Goal: Task Accomplishment & Management: Use online tool/utility

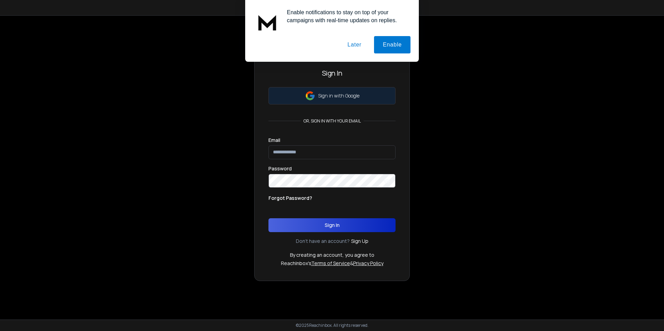
click at [328, 101] on button "Sign in with Google" at bounding box center [331, 95] width 127 height 17
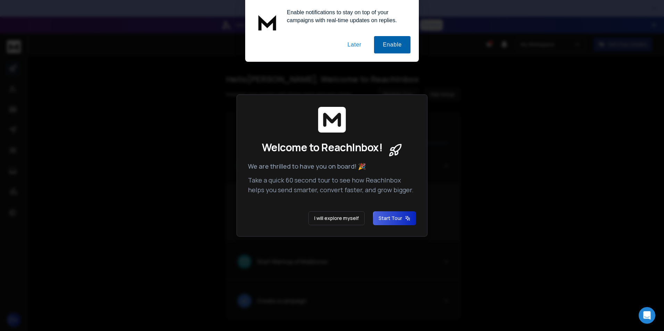
click at [381, 41] on button "Enable" at bounding box center [392, 44] width 36 height 17
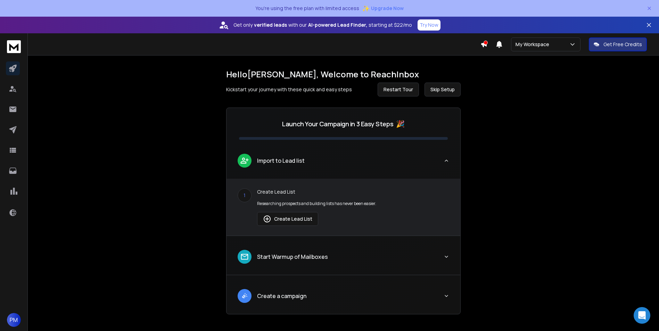
scroll to position [6, 0]
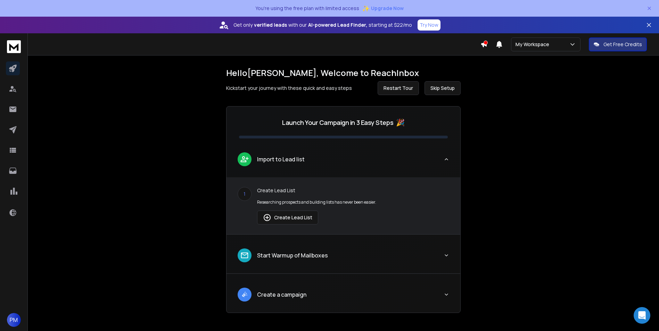
click at [652, 8] on div "You're using the free plan with limited access ✨ Upgrade Now" at bounding box center [329, 8] width 659 height 17
click at [650, 7] on icon "Close notification" at bounding box center [649, 9] width 6 height 6
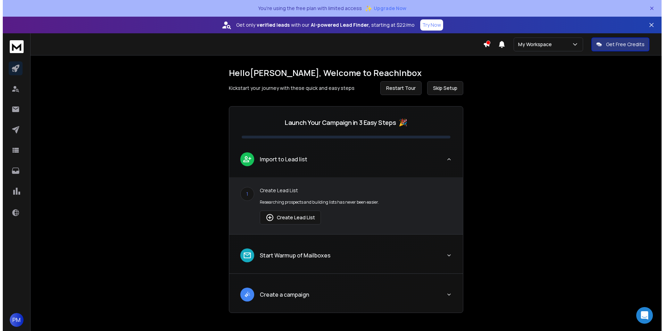
scroll to position [0, 0]
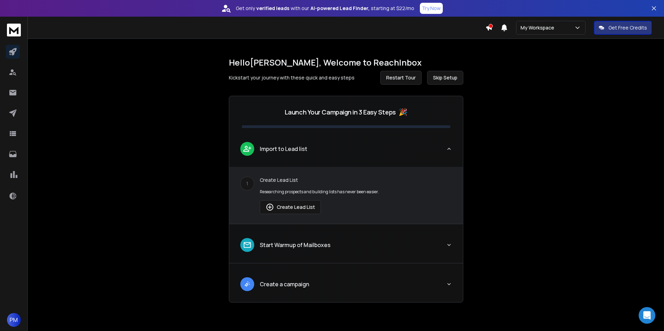
click at [659, 8] on div "Get only verified leads with our AI-powered Lead Finder, starting at $22/mo Try…" at bounding box center [332, 8] width 664 height 17
click at [654, 6] on icon at bounding box center [654, 8] width 6 height 6
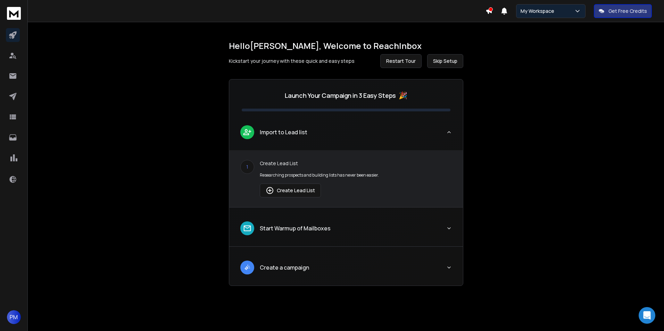
click at [538, 8] on p "My Workspace" at bounding box center [538, 11] width 36 height 7
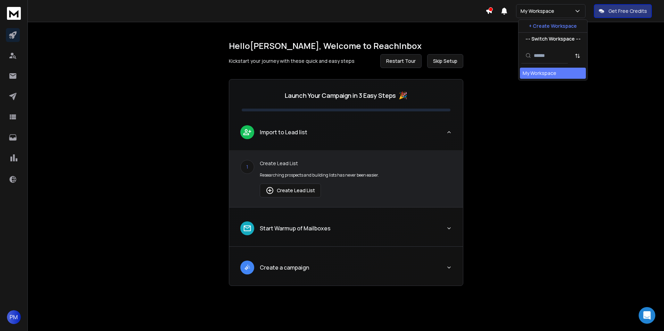
click at [549, 58] on input "text" at bounding box center [549, 55] width 30 height 15
type input "****"
click at [578, 52] on div "+ Create Workspace --- Switch Workspace --- **** No data present." at bounding box center [552, 54] width 69 height 71
click at [554, 68] on div "Sort A-Z" at bounding box center [558, 69] width 52 height 11
click at [554, 82] on div "No data present." at bounding box center [552, 78] width 69 height 24
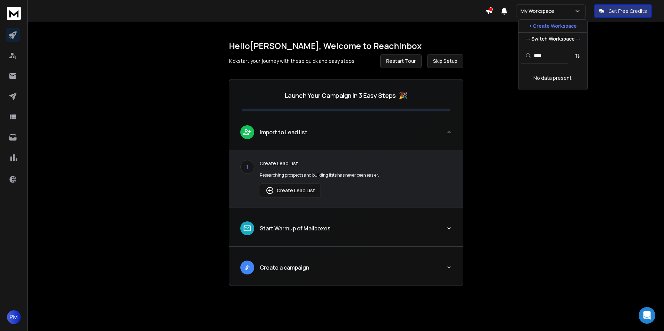
click at [291, 130] on p "Import to Lead list" at bounding box center [284, 132] width 48 height 8
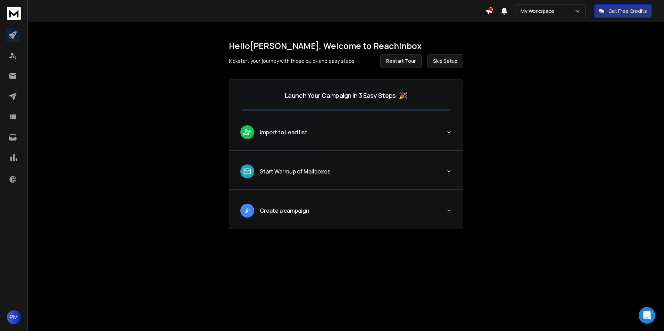
click at [291, 130] on p "Import to Lead list" at bounding box center [284, 132] width 48 height 8
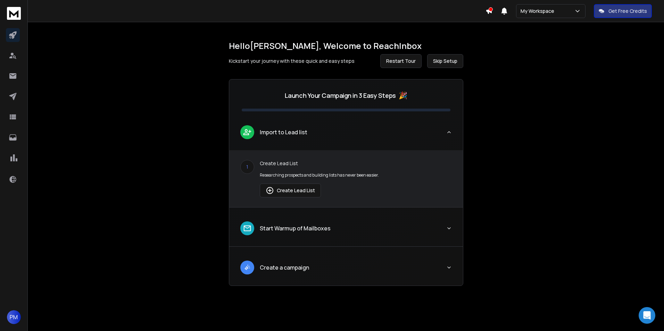
click at [248, 132] on img "button" at bounding box center [247, 132] width 9 height 9
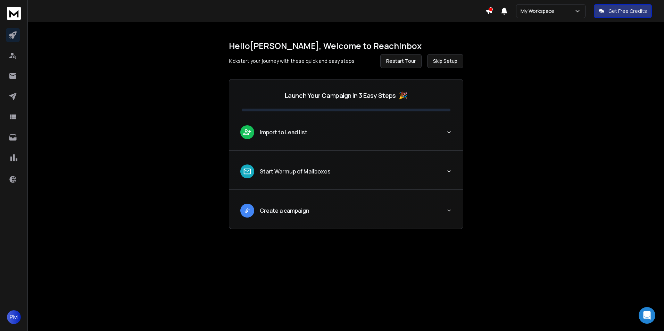
click at [248, 132] on img "button" at bounding box center [247, 132] width 9 height 9
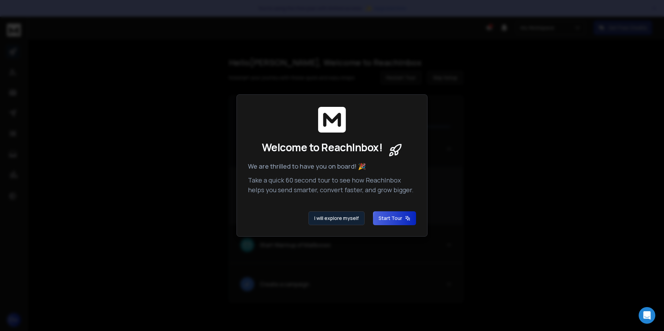
drag, startPoint x: 387, startPoint y: 222, endPoint x: 352, endPoint y: 222, distance: 35.1
click at [352, 222] on div "I will explore myself Start Tour" at bounding box center [332, 218] width 168 height 14
click at [352, 222] on button "I will explore myself" at bounding box center [336, 218] width 56 height 14
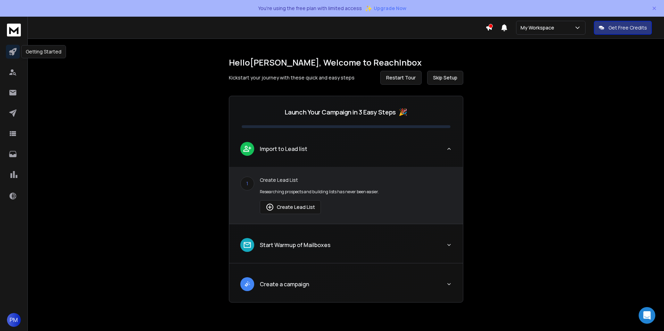
click at [13, 53] on icon at bounding box center [13, 52] width 8 height 8
click at [17, 72] on link at bounding box center [13, 72] width 14 height 14
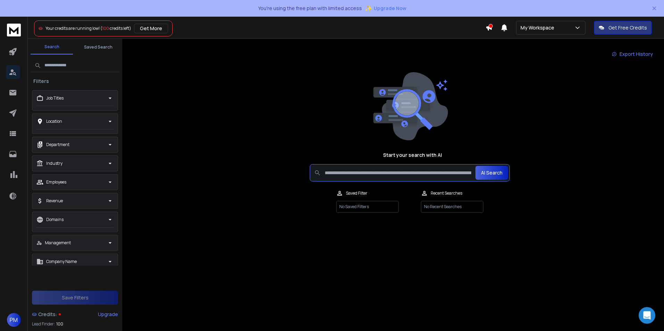
click at [70, 95] on div "Job Titles" at bounding box center [74, 98] width 77 height 7
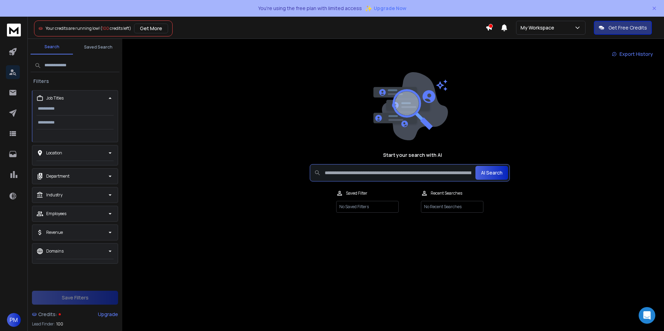
click at [60, 65] on input at bounding box center [75, 65] width 89 height 14
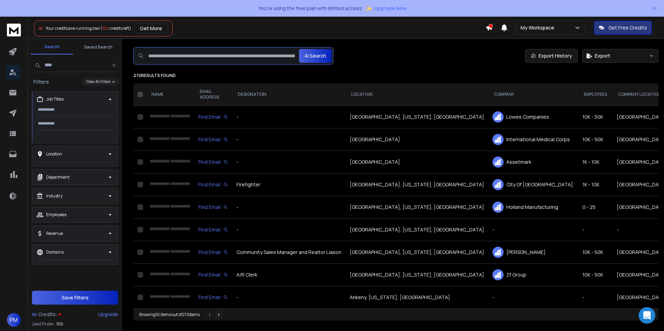
type input "****"
click at [75, 149] on div "Location" at bounding box center [75, 156] width 86 height 20
drag, startPoint x: 72, startPoint y: 152, endPoint x: 44, endPoint y: 150, distance: 27.5
click at [44, 150] on div "Location" at bounding box center [75, 156] width 86 height 20
click at [109, 155] on icon at bounding box center [110, 154] width 7 height 7
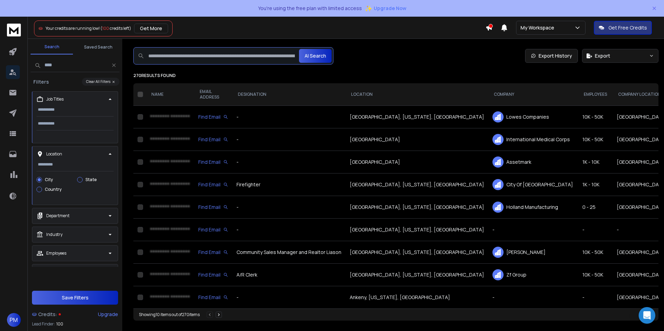
click at [53, 189] on label "Country" at bounding box center [53, 190] width 17 height 6
click at [42, 189] on button "Country" at bounding box center [39, 190] width 6 height 6
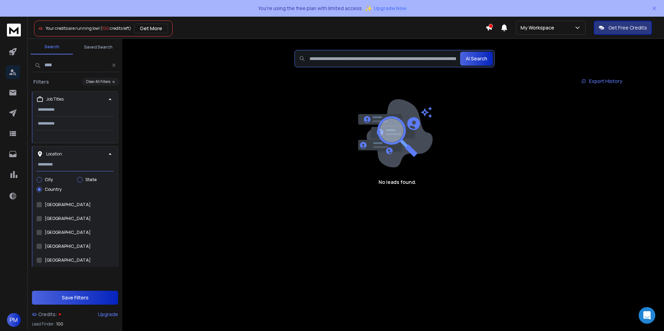
click at [53, 167] on input at bounding box center [74, 165] width 77 height 14
type input "***"
click at [51, 202] on label "France" at bounding box center [68, 205] width 46 height 6
click at [42, 202] on button "France" at bounding box center [39, 205] width 6 height 6
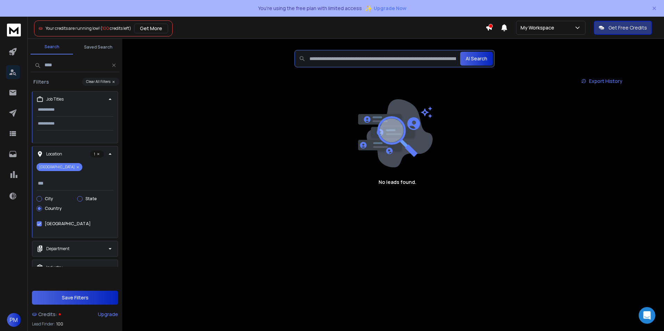
click at [77, 300] on button "Save Filters" at bounding box center [75, 298] width 86 height 14
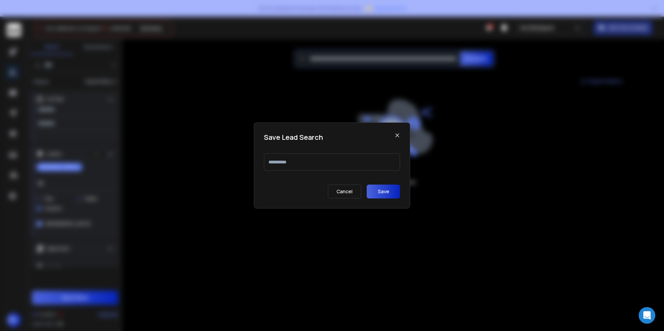
click at [300, 161] on input at bounding box center [332, 161] width 136 height 17
type input "*****"
click at [391, 191] on button "Save" at bounding box center [383, 192] width 33 height 14
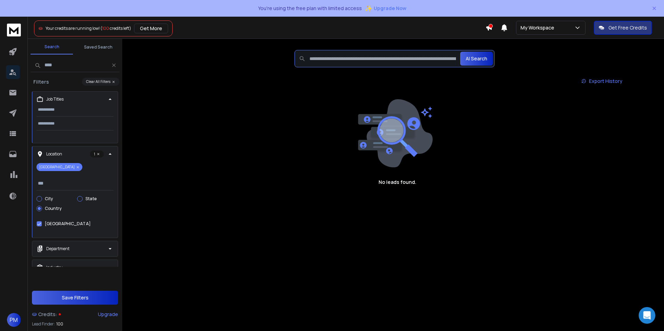
click at [94, 294] on button "Save Filters" at bounding box center [75, 298] width 86 height 14
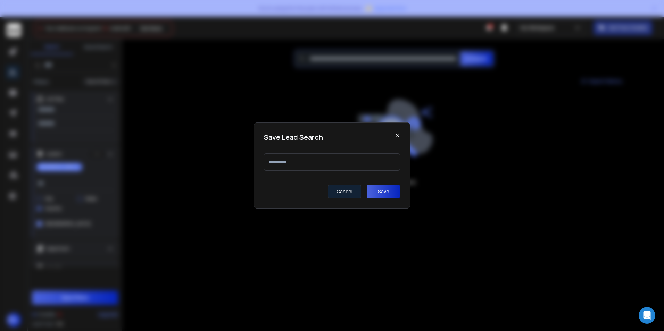
click at [346, 193] on button "Cancel" at bounding box center [344, 192] width 33 height 14
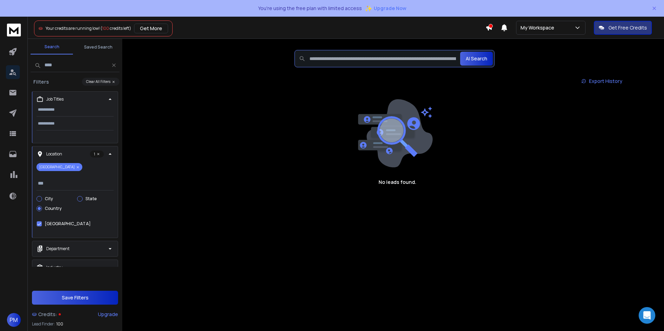
click at [361, 57] on textarea at bounding box center [382, 59] width 147 height 14
type textarea "****"
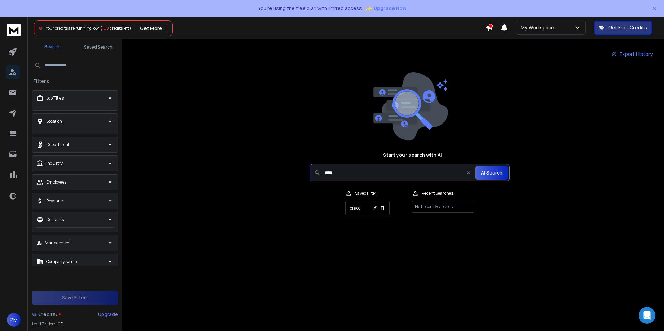
click at [485, 171] on button "AI Search" at bounding box center [491, 173] width 33 height 14
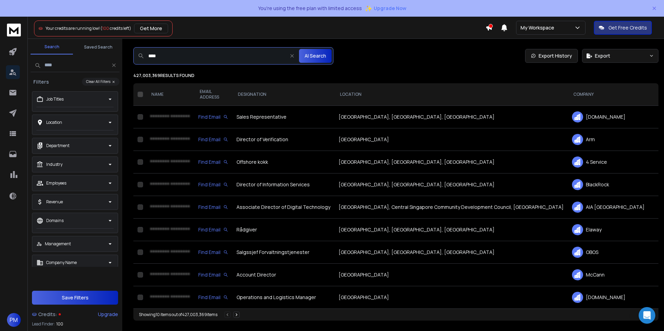
type input "****"
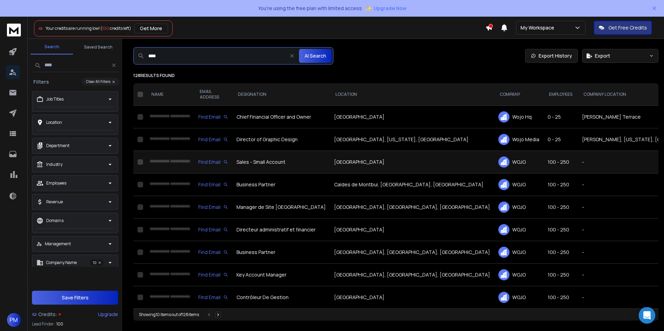
click at [249, 162] on td "Sales - Small Account" at bounding box center [281, 162] width 98 height 23
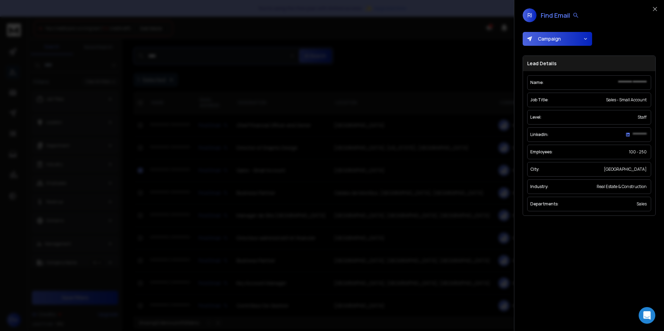
click at [575, 38] on div "Campaign" at bounding box center [553, 38] width 53 height 7
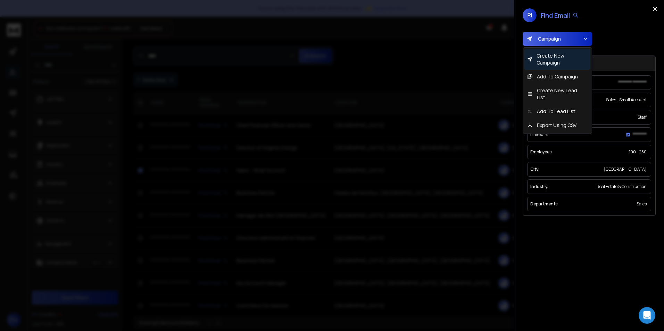
click at [654, 8] on icon "button" at bounding box center [654, 9] width 7 height 7
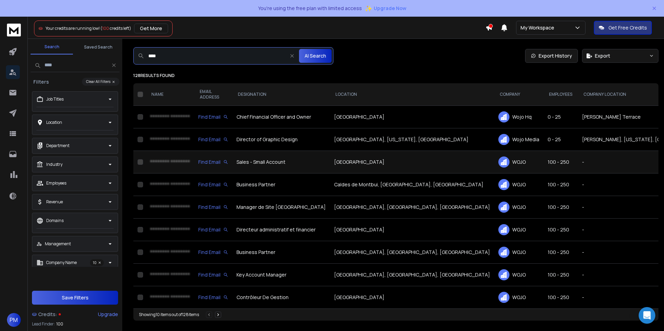
click at [204, 161] on div "Find Email" at bounding box center [213, 162] width 30 height 7
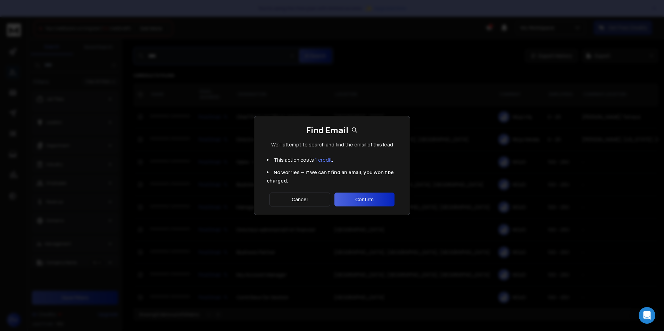
click at [350, 198] on button "Confirm" at bounding box center [364, 200] width 60 height 14
